Goal: Communication & Community: Answer question/provide support

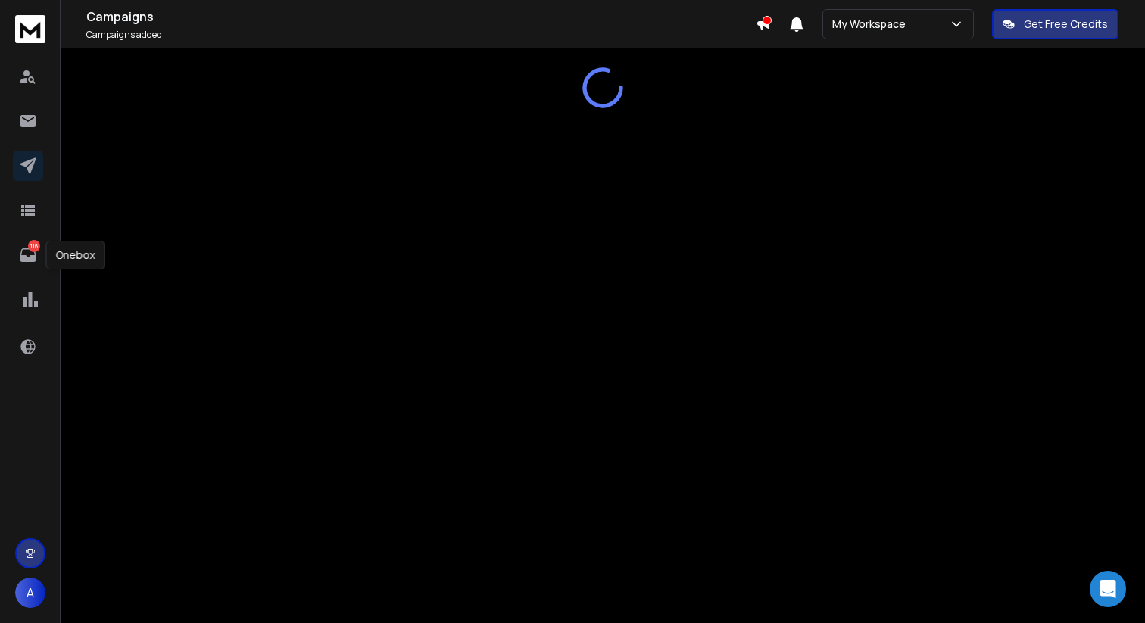
click at [33, 257] on icon at bounding box center [28, 255] width 16 height 14
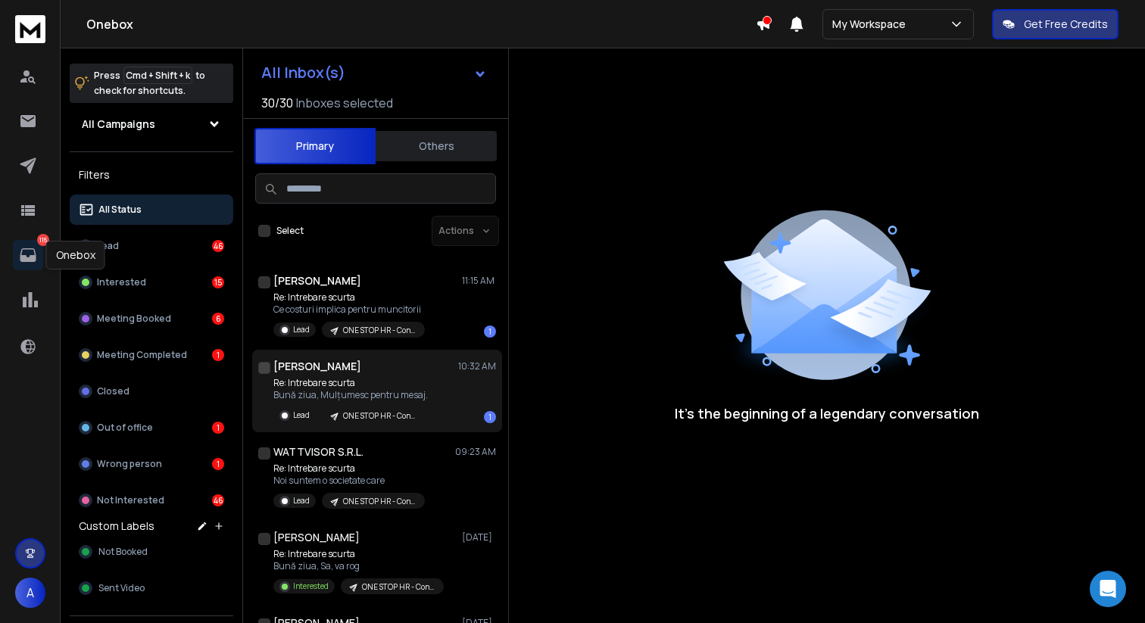
click at [426, 400] on div "Re: Intrebare scurta Bună ziua, Mulțumesc pentru mesaj. Lead ONE STOP HR - Cons…" at bounding box center [384, 400] width 223 height 46
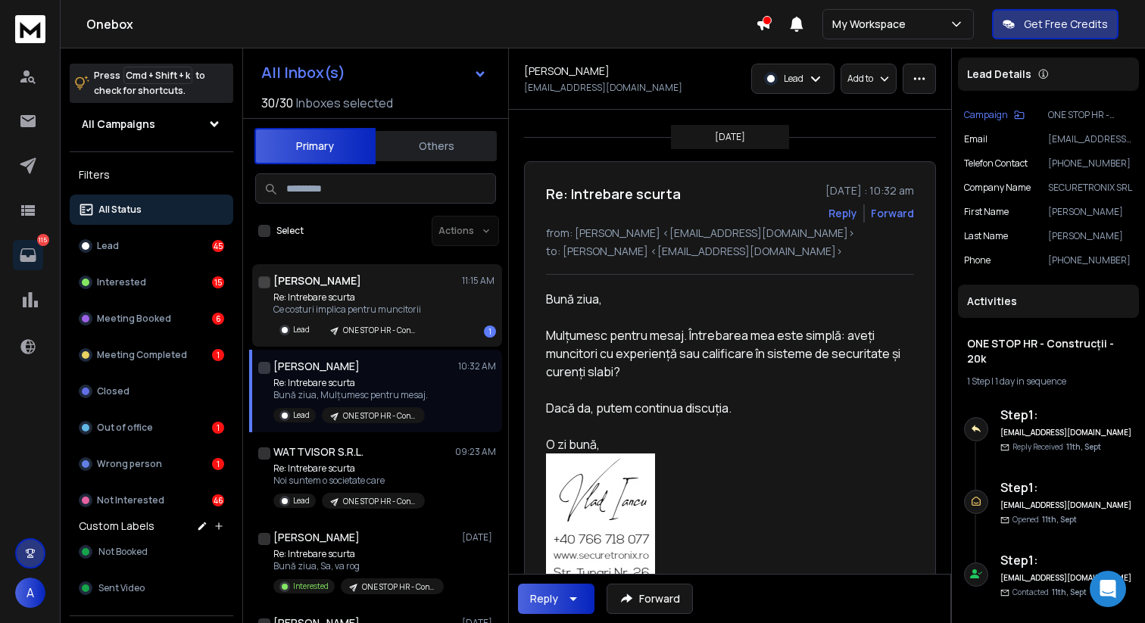
click at [423, 286] on div "[PERSON_NAME] 11:15 AM" at bounding box center [384, 280] width 223 height 15
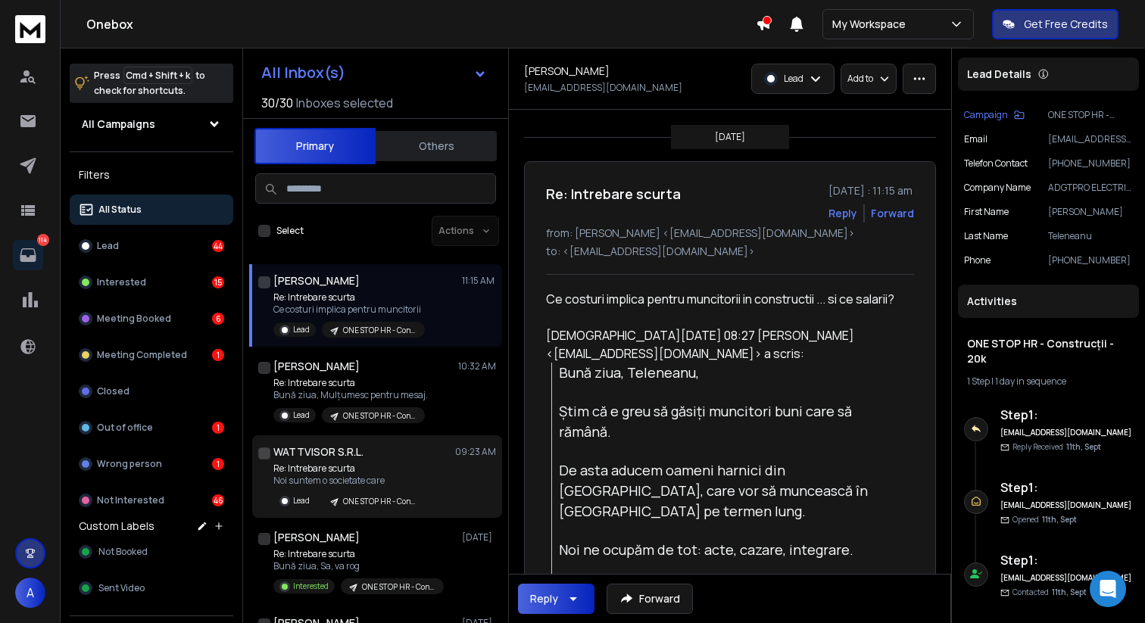
click at [423, 458] on div "WATTVISOR S.R.L. 09:23 AM" at bounding box center [384, 452] width 223 height 15
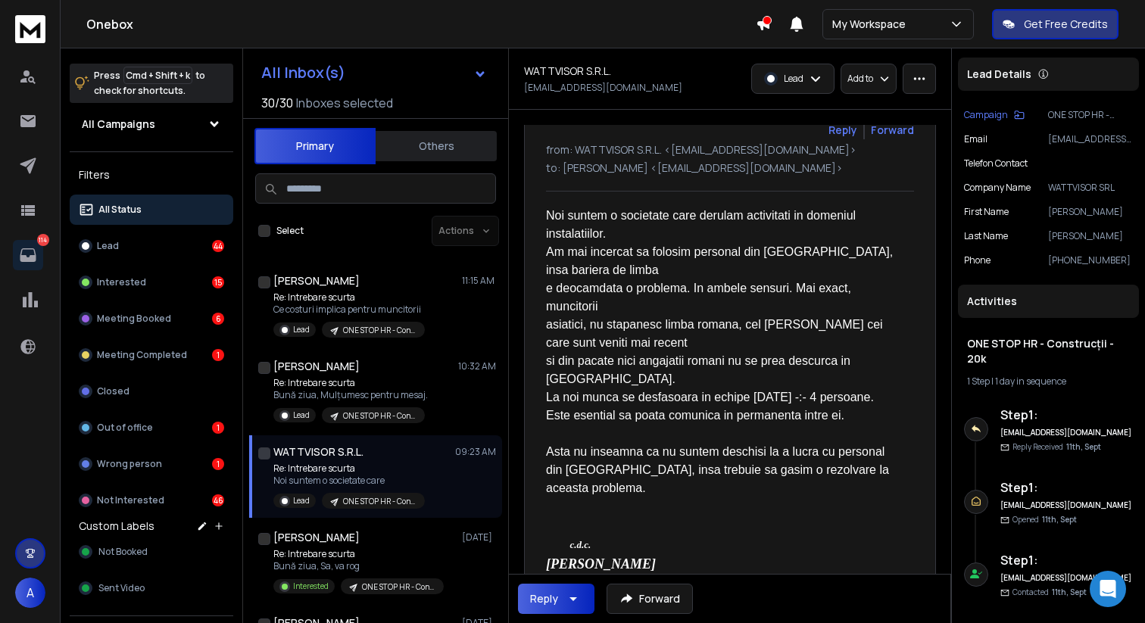
scroll to position [85, 0]
